Goal: Task Accomplishment & Management: Manage account settings

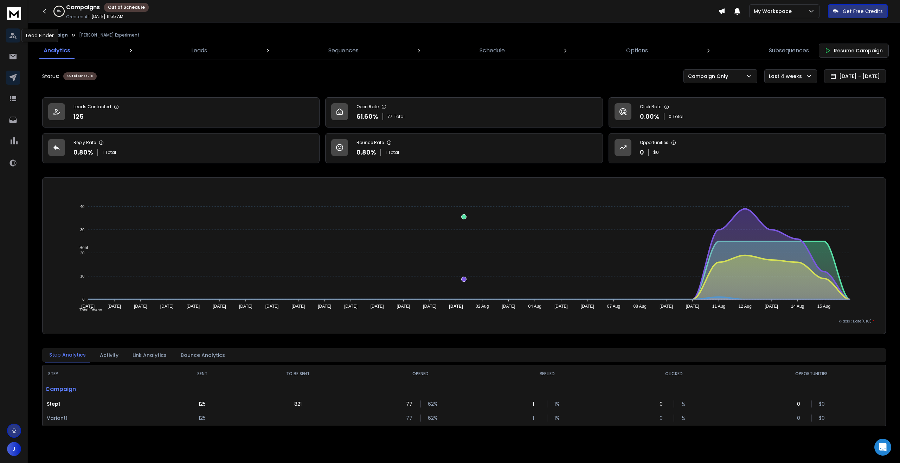
click at [13, 35] on icon at bounding box center [13, 35] width 8 height 8
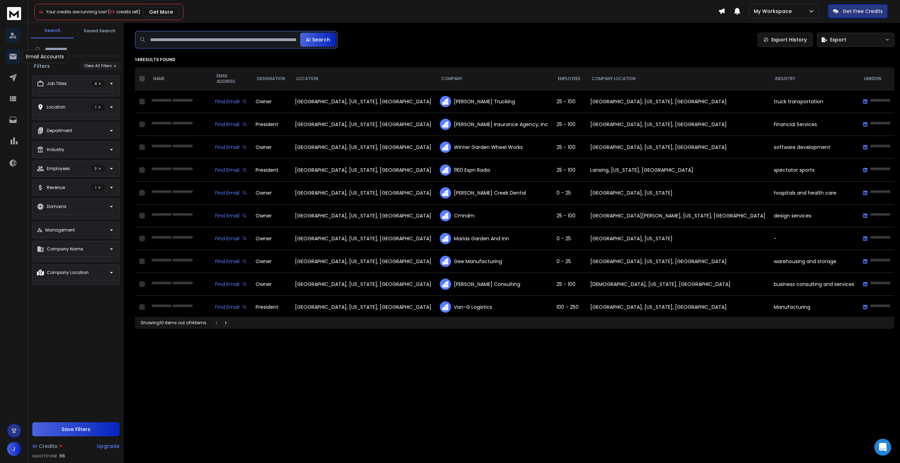
click at [14, 51] on link at bounding box center [13, 57] width 14 height 14
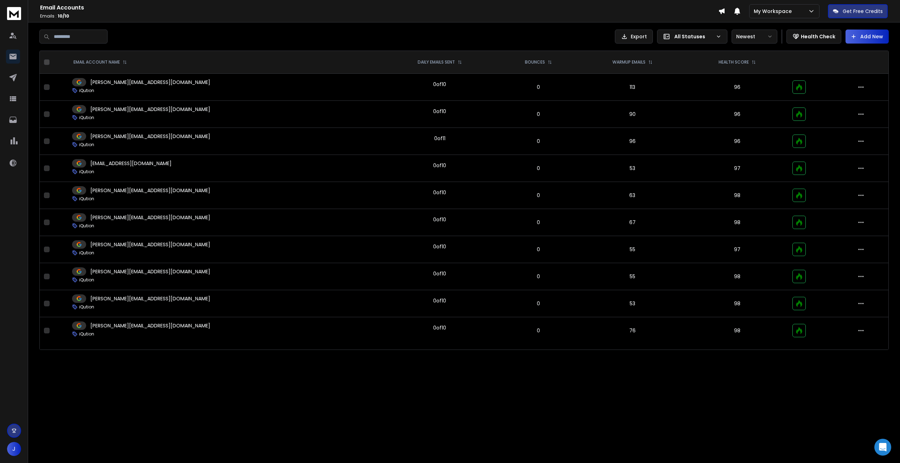
click at [864, 37] on button "Add New" at bounding box center [867, 37] width 43 height 14
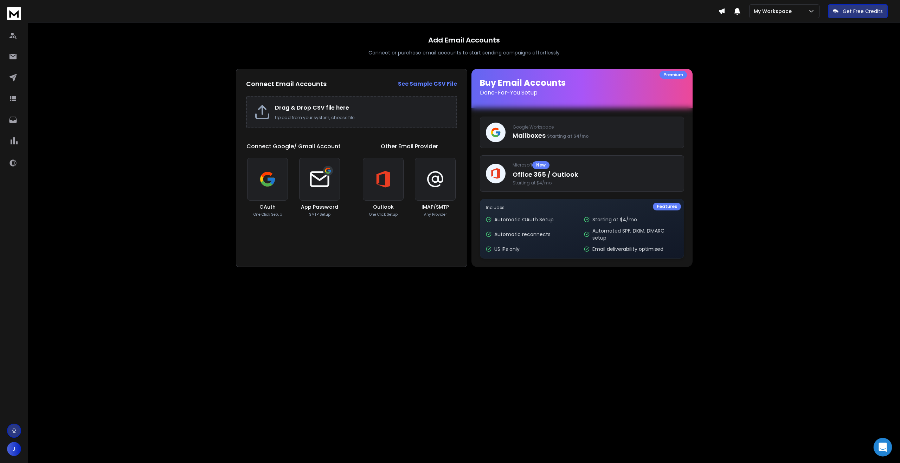
click at [885, 444] on icon "Open Intercom Messenger" at bounding box center [883, 447] width 8 height 9
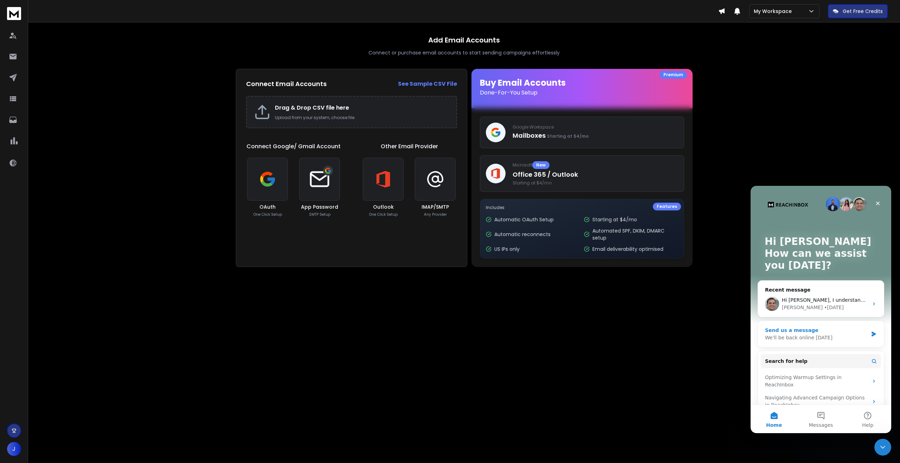
click at [834, 340] on div "We'll be back online tomorrow" at bounding box center [816, 337] width 103 height 7
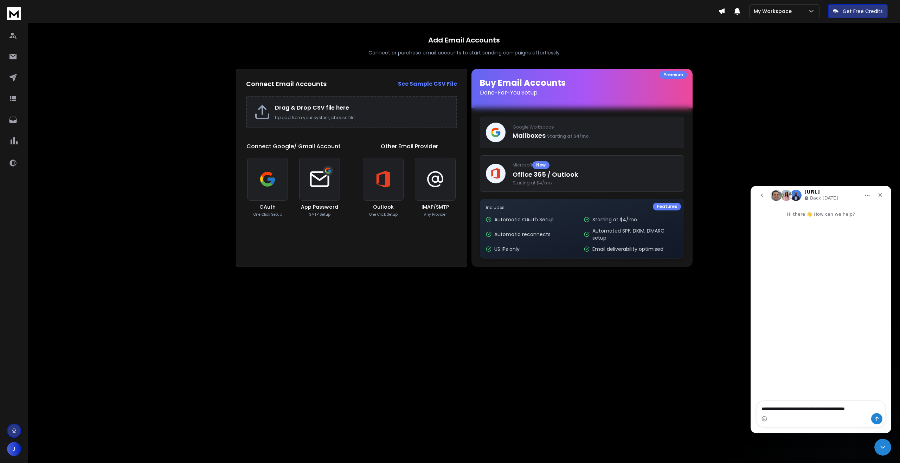
type textarea "**********"
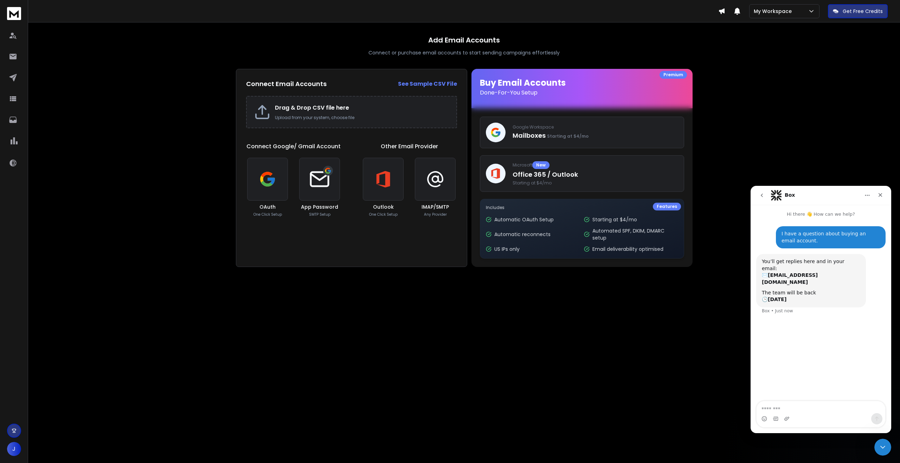
click at [616, 130] on p "Google Workspace" at bounding box center [596, 127] width 166 height 6
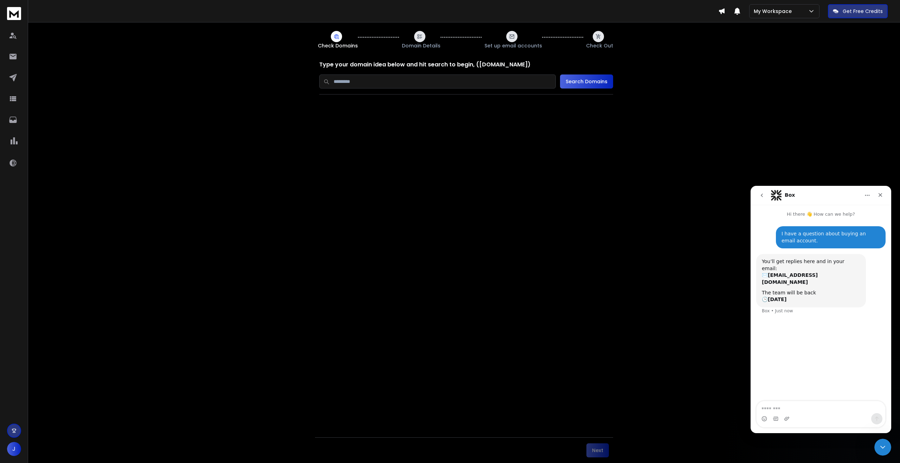
click at [495, 81] on input at bounding box center [437, 82] width 237 height 14
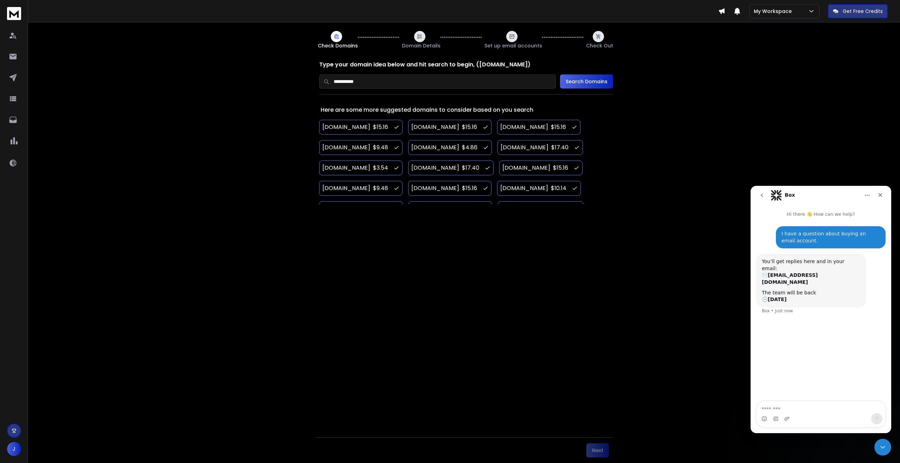
type input "**********"
click at [373, 129] on h4 "$ 15.16" at bounding box center [380, 127] width 15 height 8
click at [883, 192] on icon "Close" at bounding box center [881, 195] width 6 height 6
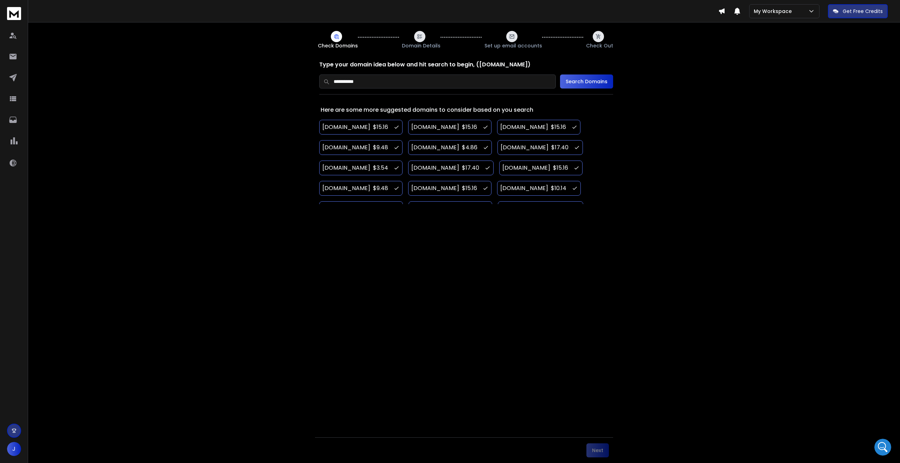
click at [18, 14] on img at bounding box center [14, 13] width 14 height 13
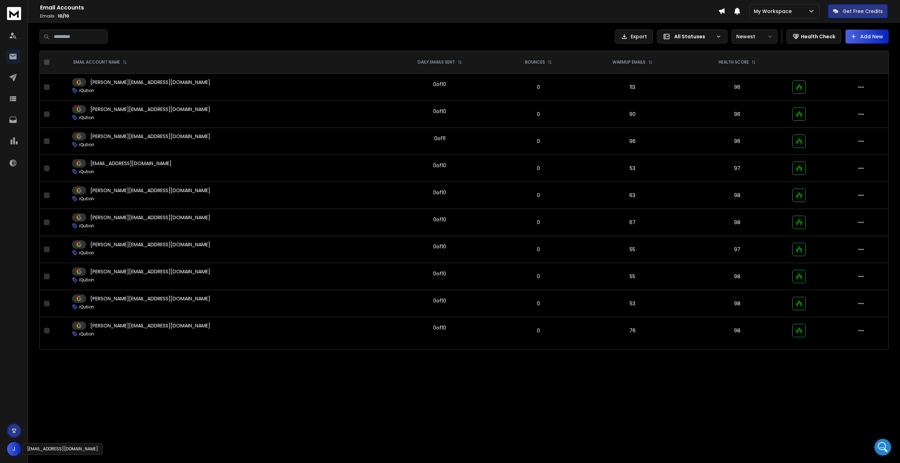
click at [16, 451] on span "J" at bounding box center [14, 449] width 14 height 14
click at [51, 440] on p "Settings" at bounding box center [44, 437] width 20 height 7
